Goal: Communication & Community: Answer question/provide support

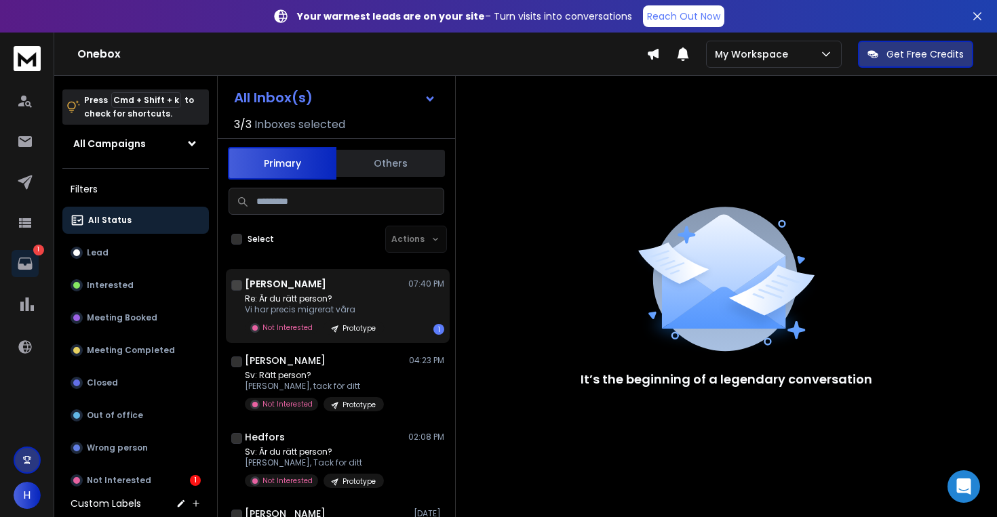
click at [337, 292] on div "Peter Hedström 07:40 PM Re: Är du rätt person? Vi har precis migrerat våra Not …" at bounding box center [344, 306] width 199 height 58
